Goal: Task Accomplishment & Management: Manage account settings

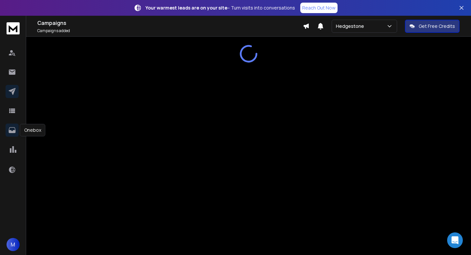
click at [14, 128] on icon at bounding box center [12, 130] width 8 height 8
click at [12, 129] on icon at bounding box center [12, 130] width 8 height 8
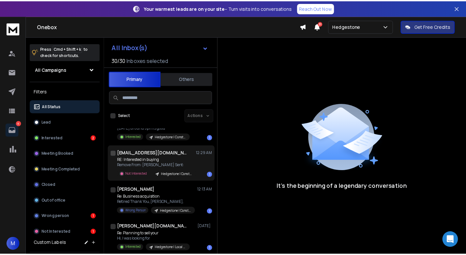
scroll to position [36, 0]
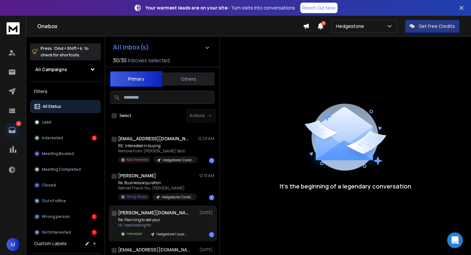
click at [171, 221] on p "Re: Planning to sell your" at bounding box center [155, 219] width 74 height 5
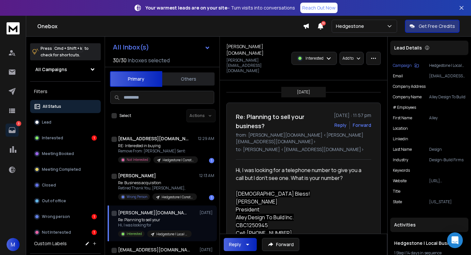
click at [116, 212] on button "button" at bounding box center [114, 212] width 5 height 5
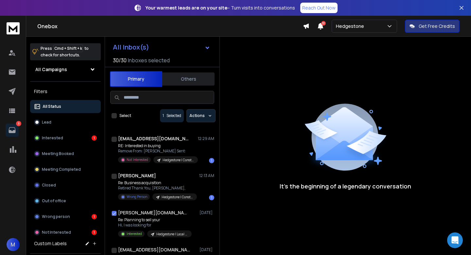
click at [208, 112] on button "Actions" at bounding box center [200, 115] width 29 height 13
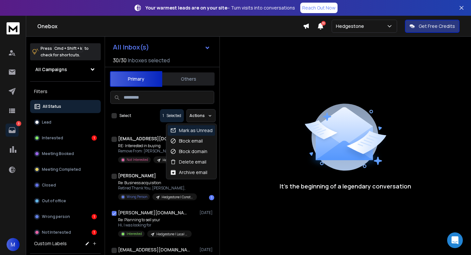
click at [198, 132] on div "Mark as Unread" at bounding box center [191, 130] width 42 height 7
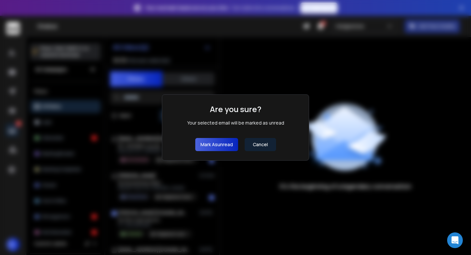
click at [218, 144] on p "Mark as unread" at bounding box center [217, 144] width 32 height 7
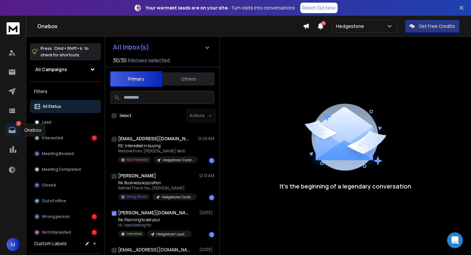
click at [12, 132] on icon at bounding box center [12, 130] width 7 height 6
click at [13, 90] on icon at bounding box center [12, 91] width 7 height 7
